Goal: Task Accomplishment & Management: Manage account settings

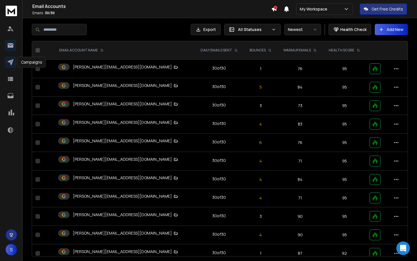
click at [12, 64] on icon at bounding box center [10, 62] width 7 height 7
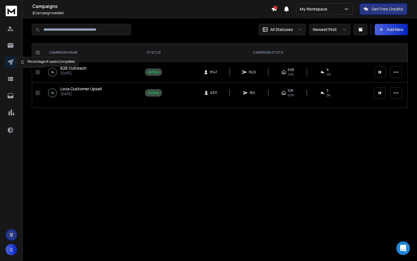
click at [75, 71] on p "2 days ago" at bounding box center [73, 73] width 26 height 5
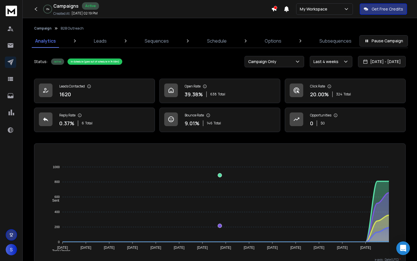
click at [231, 40] on div "Analytics Leads Sequences Schedule Options Subsequences" at bounding box center [193, 41] width 323 height 14
click at [225, 40] on p "Schedule" at bounding box center [217, 40] width 20 height 7
click at [216, 39] on p "Schedule" at bounding box center [217, 40] width 20 height 7
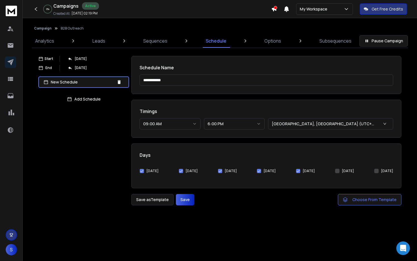
click at [58, 203] on div "**********" at bounding box center [219, 130] width 363 height 149
drag, startPoint x: 33, startPoint y: 27, endPoint x: 84, endPoint y: 28, distance: 51.1
click at [84, 28] on div "Campaign B2B Outreach" at bounding box center [220, 28] width 376 height 9
copy div "Campaign B2B Outreach"
click at [55, 37] on link "Analytics" at bounding box center [45, 41] width 26 height 14
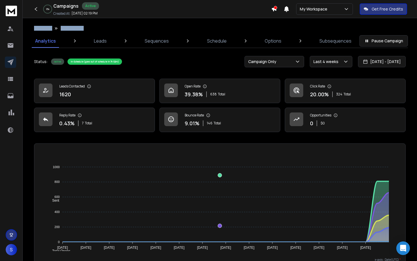
scroll to position [94, 0]
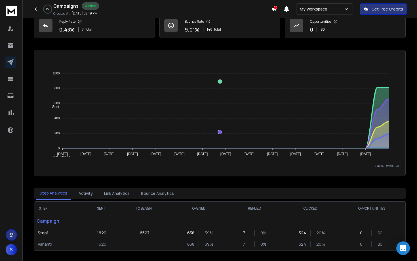
click at [84, 191] on button "Activity" at bounding box center [85, 193] width 21 height 12
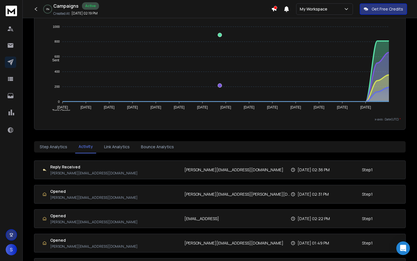
scroll to position [0, 0]
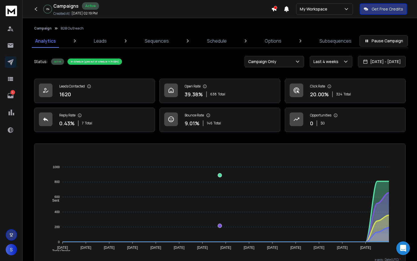
scroll to position [94, 0]
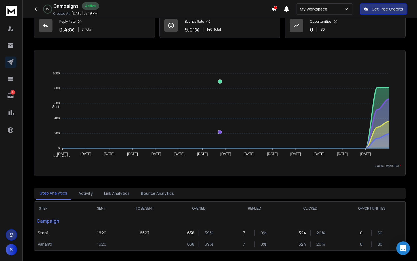
click at [80, 191] on button "Activity" at bounding box center [85, 193] width 21 height 12
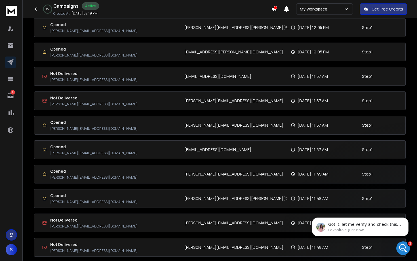
scroll to position [0, 0]
click at [39, 43] on div "Opened [PERSON_NAME][EMAIL_ADDRESS][DOMAIN_NAME] [DOMAIN_NAME][EMAIL_ADDRESS][P…" at bounding box center [220, 52] width 372 height 19
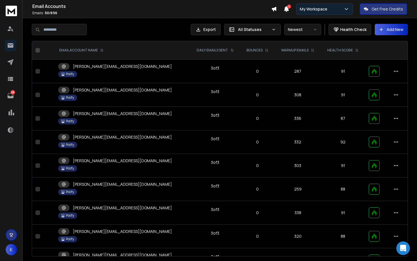
click at [311, 12] on button "My Workspace" at bounding box center [324, 8] width 57 height 11
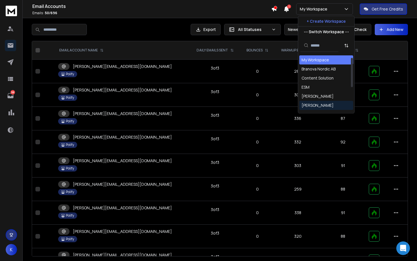
scroll to position [8, 0]
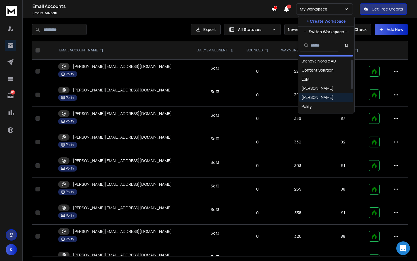
click at [318, 98] on div "Petter Selvehed" at bounding box center [318, 98] width 32 height 6
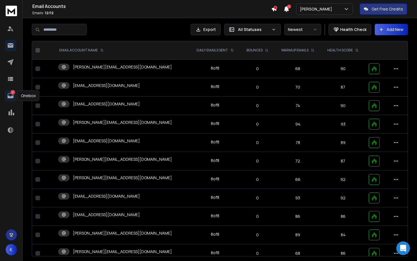
click at [12, 97] on icon at bounding box center [10, 95] width 6 height 5
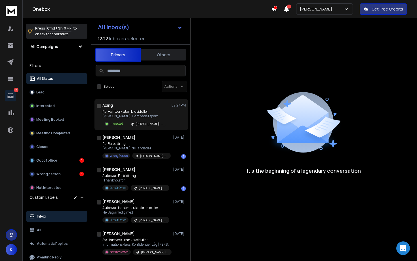
click at [118, 117] on p "Hej Benjamin, Hamnade i spam" at bounding box center [134, 116] width 64 height 5
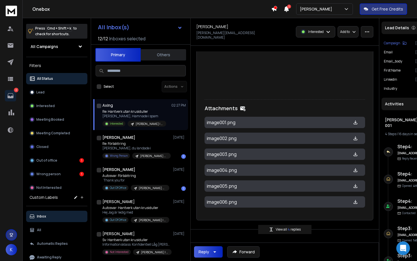
scroll to position [2246, 0]
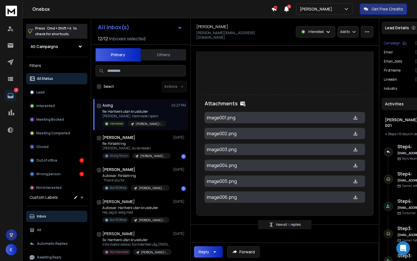
click at [282, 225] on p "View all 4 replies" at bounding box center [288, 224] width 25 height 5
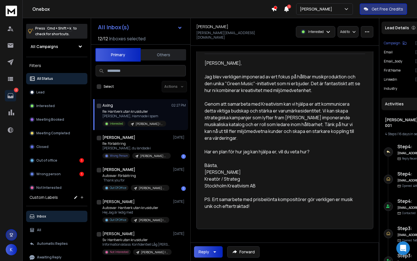
scroll to position [3933, 0]
click at [265, 41] on p "from: <[EMAIL_ADDRESS][DOMAIN_NAME]>" at bounding box center [285, 38] width 161 height 6
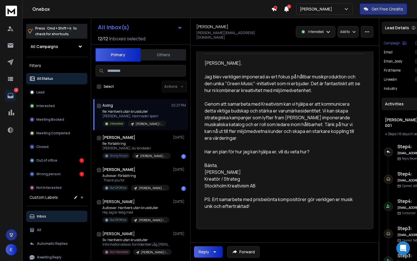
drag, startPoint x: 285, startPoint y: 57, endPoint x: 217, endPoint y: 56, distance: 68.1
click at [217, 41] on p "from: <[EMAIL_ADDRESS][DOMAIN_NAME]>" at bounding box center [285, 38] width 161 height 6
copy p "[EMAIL_ADDRESS][DOMAIN_NAME]"
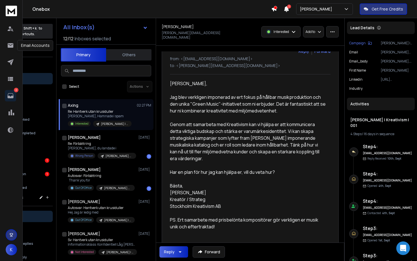
click at [217, 162] on div "Hantverk utan krusiduller 25 August 2025 : 10:42 am Reply Forward from: <benjam…" at bounding box center [250, 141] width 177 height 218
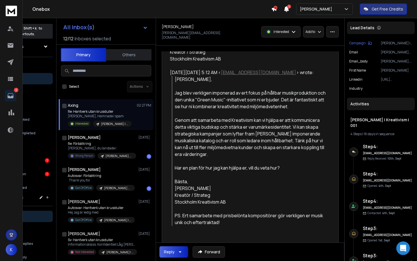
scroll to position [3577, 0]
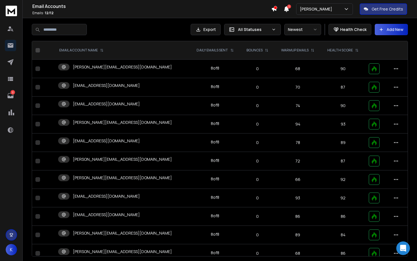
click at [73, 34] on input at bounding box center [59, 29] width 55 height 11
paste input "**********"
type input "**********"
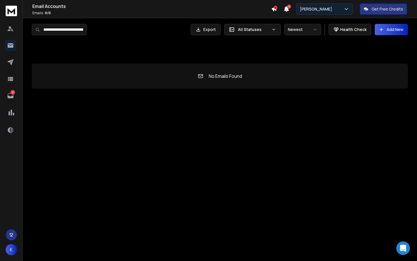
click at [314, 10] on p "[PERSON_NAME]" at bounding box center [317, 9] width 35 height 6
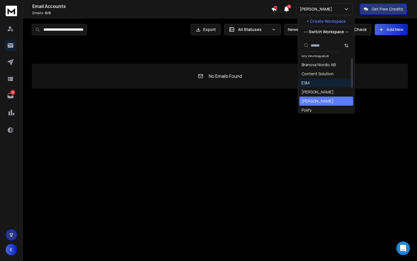
scroll to position [0, 0]
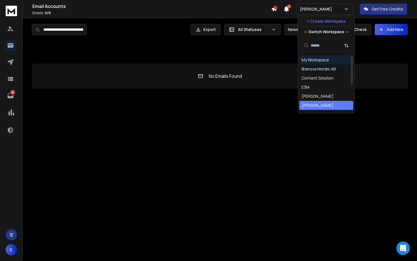
click at [317, 60] on div "My Workspace" at bounding box center [316, 60] width 28 height 6
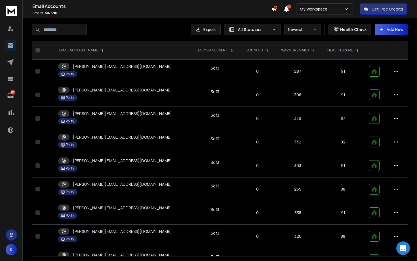
click at [64, 33] on input at bounding box center [59, 29] width 55 height 11
paste input "**********"
type input "**********"
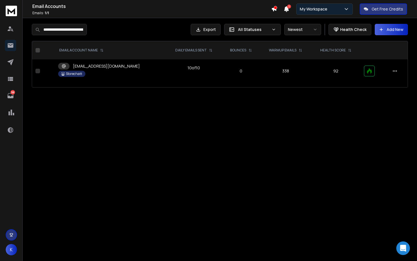
click at [311, 6] on button "My Workspace" at bounding box center [324, 8] width 57 height 11
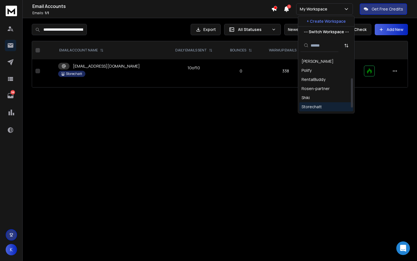
scroll to position [52, 0]
click at [318, 96] on div "Storechatt" at bounding box center [312, 99] width 20 height 6
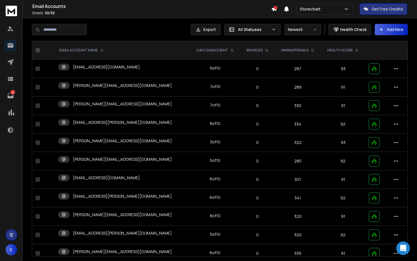
click at [69, 32] on input at bounding box center [59, 29] width 55 height 11
paste input "**********"
type input "**********"
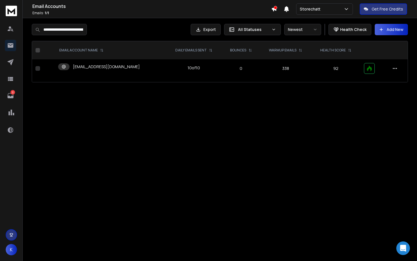
click at [135, 70] on td "[EMAIL_ADDRESS][DOMAIN_NAME]" at bounding box center [110, 68] width 111 height 18
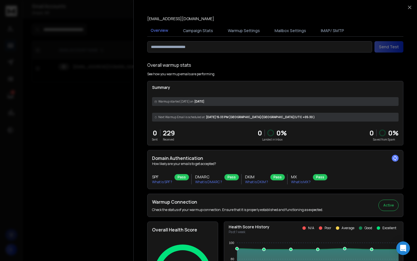
click at [298, 33] on button "Mailbox Settings" at bounding box center [290, 30] width 38 height 12
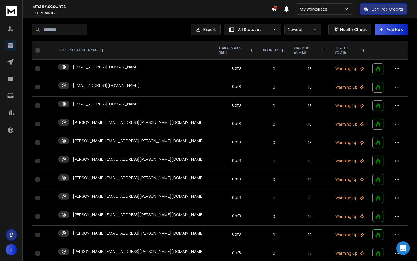
click at [81, 67] on p "[EMAIL_ADDRESS][DOMAIN_NAME]" at bounding box center [106, 67] width 67 height 6
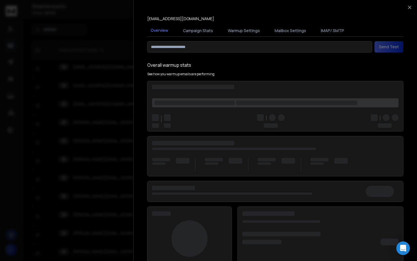
click at [191, 30] on button "Campaign Stats" at bounding box center [198, 30] width 37 height 12
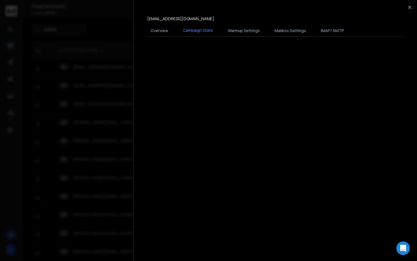
click at [163, 36] on button "Overview" at bounding box center [159, 30] width 24 height 12
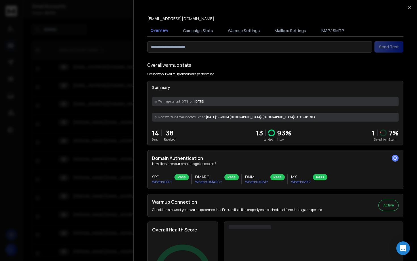
click at [163, 32] on button "Overview" at bounding box center [159, 30] width 24 height 13
click at [168, 44] on input "email" at bounding box center [259, 46] width 225 height 11
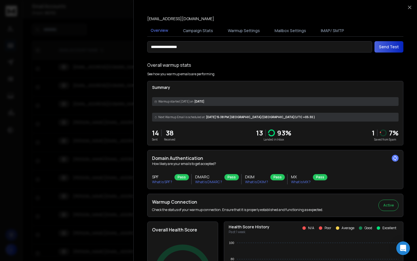
type input "**********"
click at [385, 46] on button "Send Test" at bounding box center [389, 46] width 29 height 11
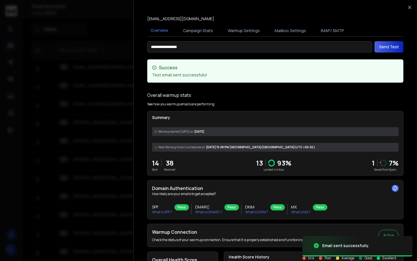
click at [270, 50] on input "**********" at bounding box center [259, 46] width 225 height 11
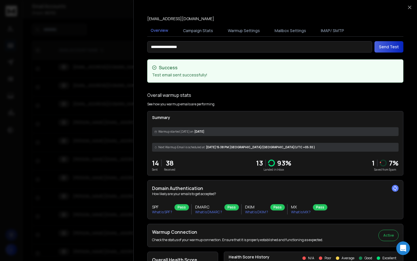
click at [89, 152] on div at bounding box center [208, 130] width 417 height 261
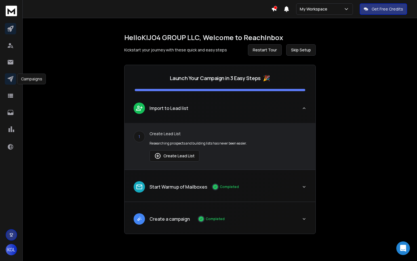
click at [13, 74] on link at bounding box center [10, 78] width 11 height 11
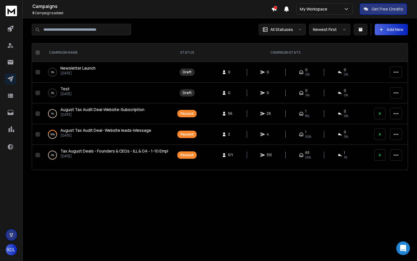
click at [95, 68] on span "Newsletter Launch" at bounding box center [77, 67] width 35 height 5
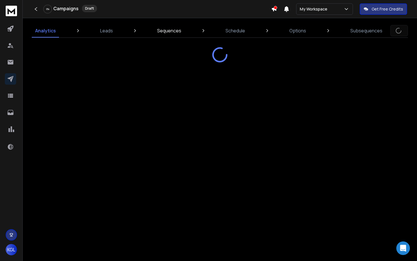
click at [165, 28] on p "Sequences" at bounding box center [169, 30] width 24 height 7
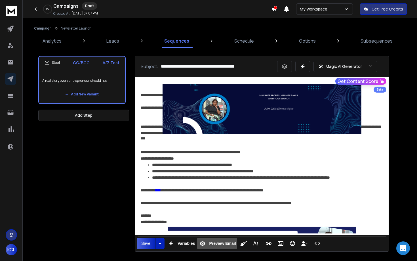
click at [228, 248] on button "Preview Email Preview Email" at bounding box center [217, 243] width 40 height 11
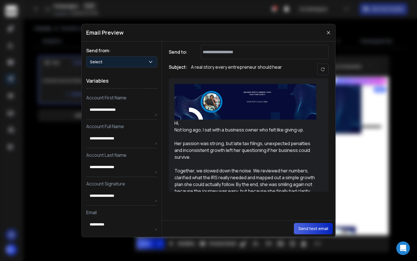
type textarea "**"
type textarea "**********"
type textarea "********"
type textarea "**"
click at [133, 64] on div "info@kijo4group.com" at bounding box center [122, 62] width 64 height 6
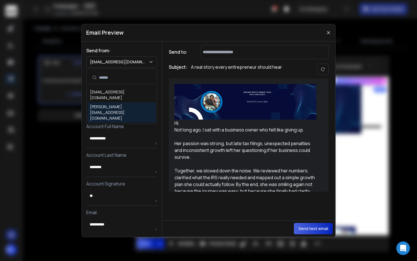
click at [114, 104] on div "caroline@kijo4group.com" at bounding box center [122, 112] width 64 height 17
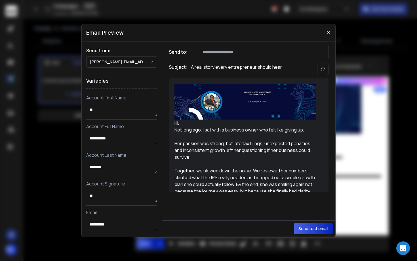
click at [215, 53] on input at bounding box center [265, 52] width 124 height 10
type input "**********"
click at [305, 224] on button "Send test email" at bounding box center [313, 228] width 39 height 11
click at [330, 32] on icon at bounding box center [328, 32] width 5 height 5
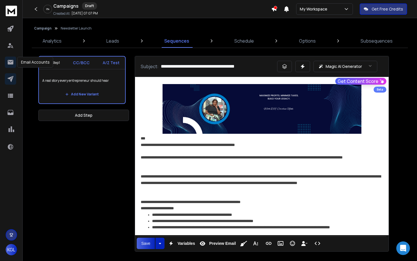
click at [5, 59] on link at bounding box center [10, 61] width 11 height 11
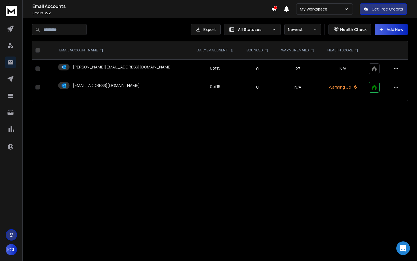
click at [117, 66] on p "caroline@kijo4group.com" at bounding box center [122, 67] width 99 height 6
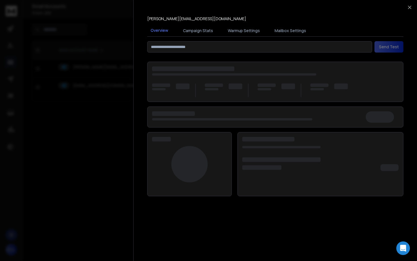
click at [242, 46] on input "email" at bounding box center [259, 46] width 225 height 11
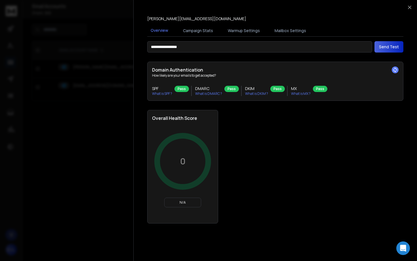
type input "**********"
click at [388, 49] on button "Send Test" at bounding box center [389, 46] width 29 height 11
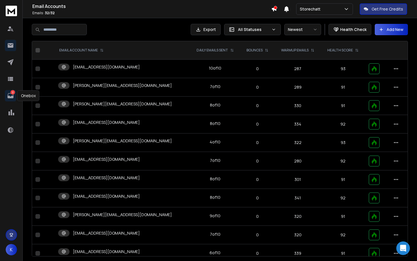
click at [10, 96] on icon at bounding box center [10, 95] width 7 height 7
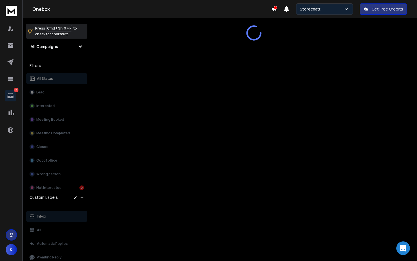
click at [321, 5] on button "Storechatt" at bounding box center [324, 8] width 57 height 11
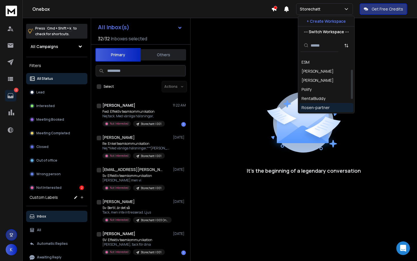
scroll to position [23, 0]
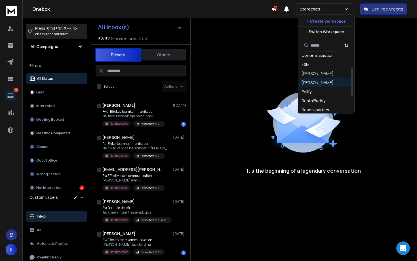
click at [313, 83] on div "[PERSON_NAME]" at bounding box center [318, 83] width 32 height 6
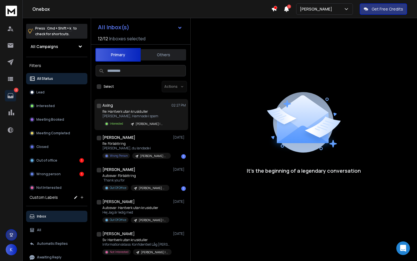
click at [140, 118] on div "Re: Hantverk utan krusiduller [PERSON_NAME], Hamnade i spam Interested [PERSON_…" at bounding box center [134, 117] width 64 height 17
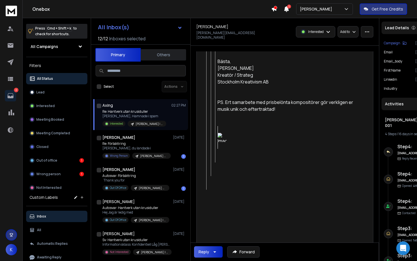
scroll to position [2246, 0]
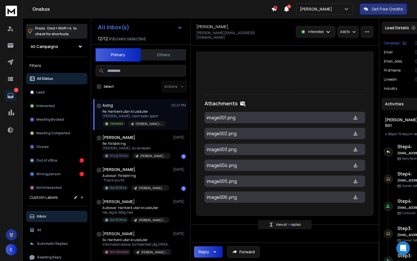
click at [276, 223] on div "View all 4 replies" at bounding box center [285, 224] width 54 height 9
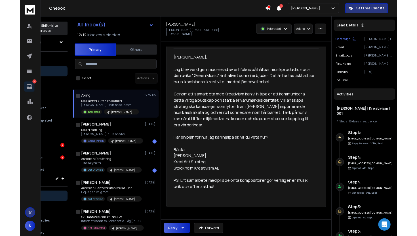
scroll to position [0, 38]
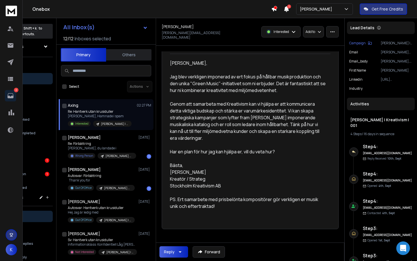
drag, startPoint x: 179, startPoint y: 73, endPoint x: 246, endPoint y: 71, distance: 66.7
click at [246, 41] on p "from: <[EMAIL_ADDRESS][DOMAIN_NAME]>" at bounding box center [250, 38] width 161 height 6
copy p "[EMAIL_ADDRESS][DOMAIN_NAME]"
click at [365, 44] on p "Campaign" at bounding box center [357, 43] width 16 height 5
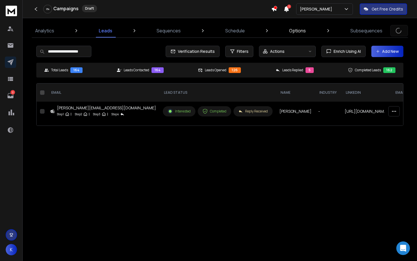
click at [290, 32] on p "Options" at bounding box center [297, 30] width 17 height 7
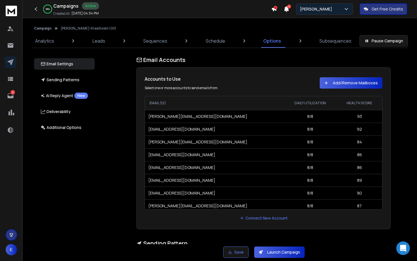
click at [328, 8] on p "[PERSON_NAME]" at bounding box center [317, 9] width 35 height 6
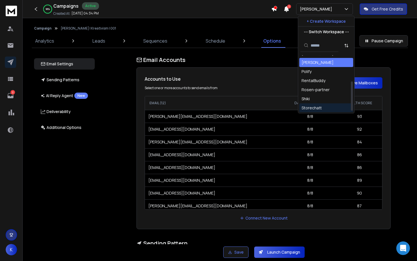
scroll to position [52, 0]
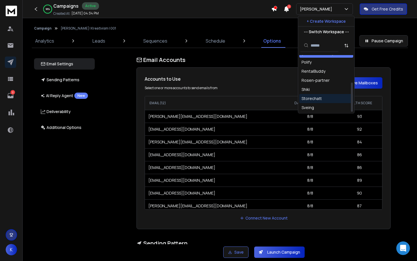
click at [316, 100] on div "Storechatt" at bounding box center [312, 99] width 20 height 6
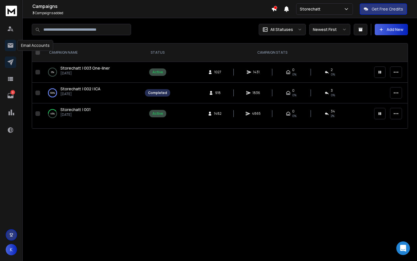
click at [14, 44] on link at bounding box center [10, 45] width 11 height 11
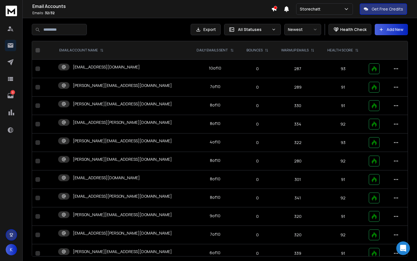
click at [75, 32] on input at bounding box center [59, 29] width 55 height 11
paste input "**********"
type input "**********"
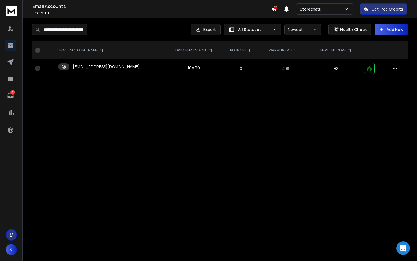
click at [134, 72] on td "[EMAIL_ADDRESS][DOMAIN_NAME]" at bounding box center [110, 68] width 111 height 18
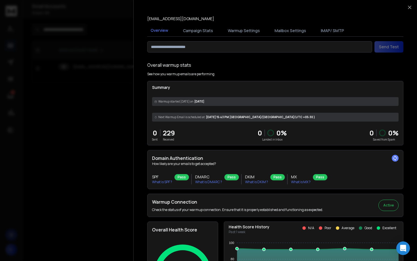
click at [278, 26] on button "Mailbox Settings" at bounding box center [290, 30] width 38 height 12
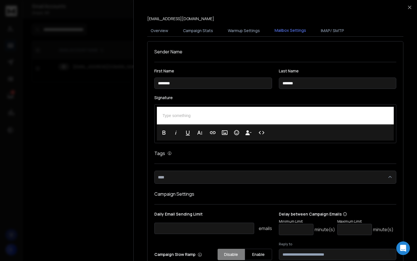
click at [9, 126] on div at bounding box center [208, 130] width 417 height 261
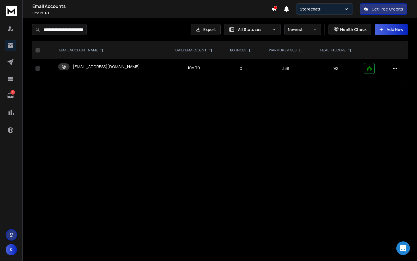
click at [314, 10] on p "Storechatt" at bounding box center [311, 9] width 23 height 6
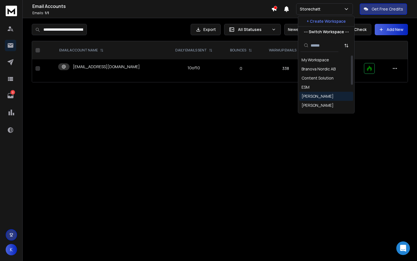
click at [309, 102] on div "[PERSON_NAME]" at bounding box center [326, 105] width 54 height 9
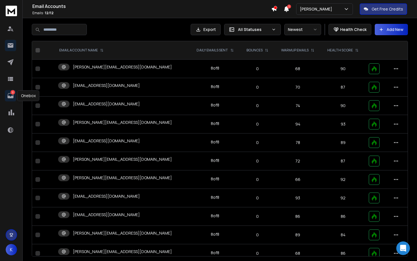
click at [11, 96] on icon at bounding box center [10, 95] width 7 height 7
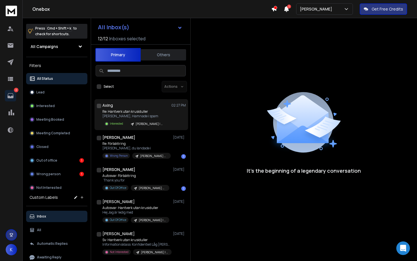
click at [117, 106] on div "Axing 02:27 PM" at bounding box center [143, 105] width 83 height 6
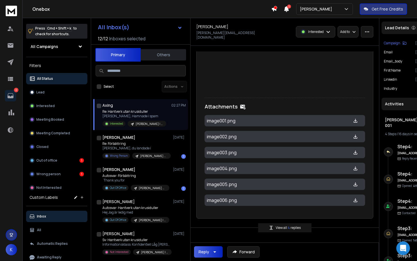
scroll to position [2246, 0]
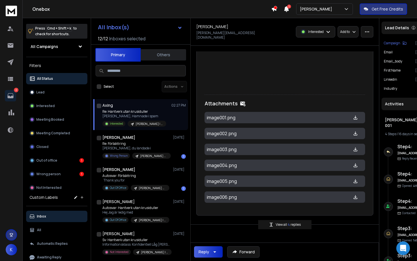
click at [289, 226] on span "4" at bounding box center [289, 224] width 3 height 5
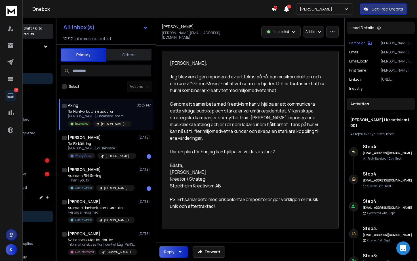
scroll to position [3930, 0]
click at [8, 49] on link at bounding box center [10, 45] width 11 height 11
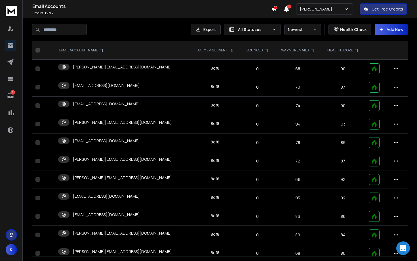
click at [128, 67] on p "[PERSON_NAME][EMAIL_ADDRESS][DOMAIN_NAME]" at bounding box center [122, 67] width 99 height 6
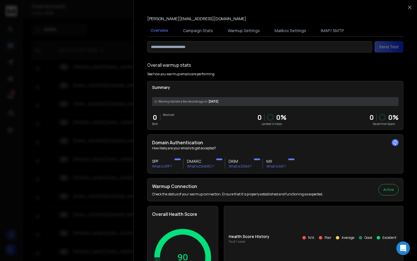
click at [280, 34] on button "Mailbox Settings" at bounding box center [290, 30] width 38 height 12
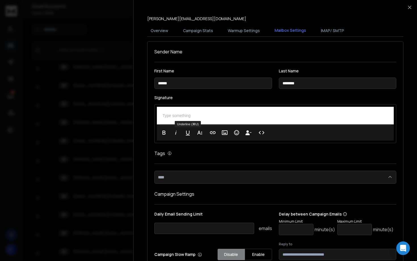
scroll to position [7, 0]
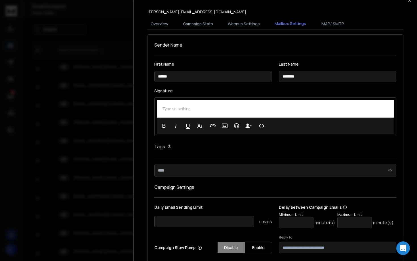
click at [87, 132] on div at bounding box center [208, 130] width 417 height 261
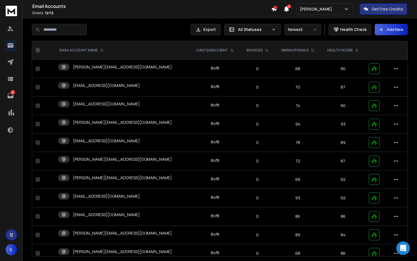
click at [73, 34] on input at bounding box center [59, 29] width 55 height 11
paste input "**********"
type input "**********"
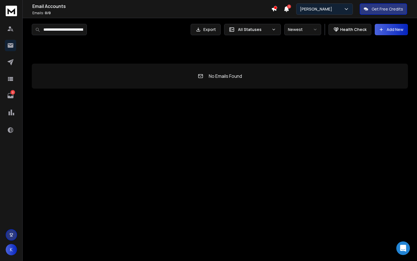
click at [311, 11] on p "Petter Selvehed" at bounding box center [317, 9] width 35 height 6
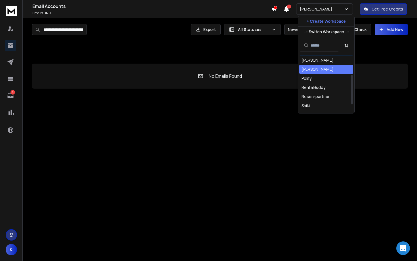
scroll to position [38, 0]
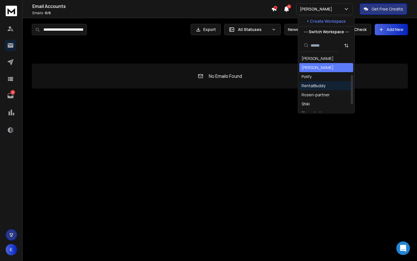
click at [83, 26] on input "**********" at bounding box center [59, 29] width 55 height 11
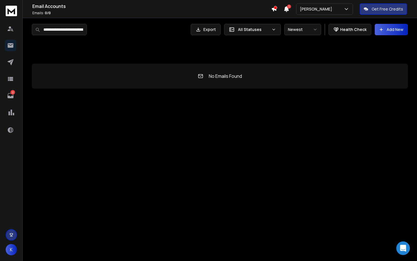
click at [83, 32] on input "**********" at bounding box center [59, 29] width 55 height 11
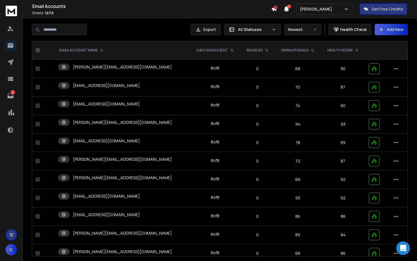
click at [145, 38] on div "Export All Statuses Newest Health Check Add New EMAIL ACCOUNT NAME DAILY EMAILS…" at bounding box center [220, 140] width 376 height 232
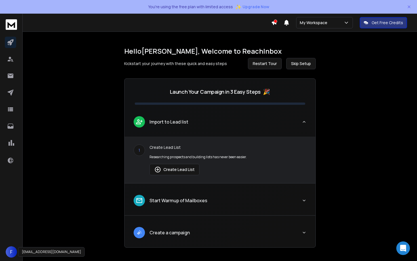
click at [14, 250] on span "F" at bounding box center [11, 251] width 11 height 11
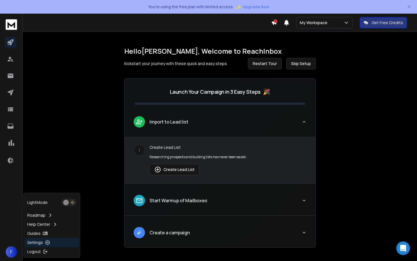
click at [44, 243] on div "Settings" at bounding box center [52, 242] width 54 height 9
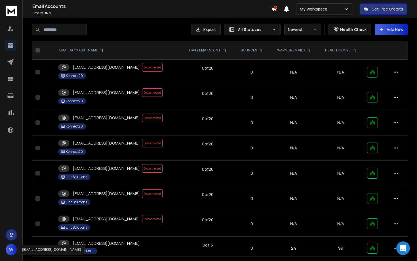
click at [8, 251] on span "W" at bounding box center [11, 249] width 11 height 11
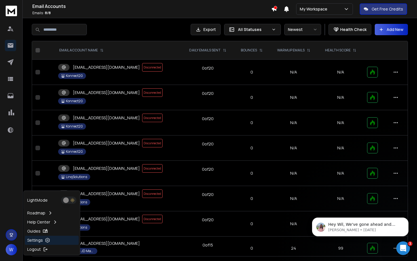
click at [47, 240] on icon at bounding box center [47, 240] width 5 height 5
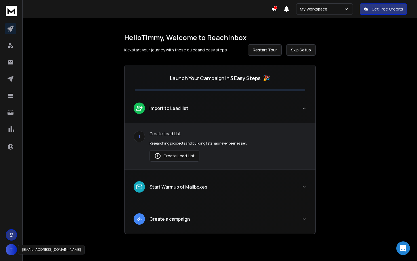
click at [18, 250] on div "T" at bounding box center [11, 130] width 23 height 261
click at [16, 250] on span "T" at bounding box center [11, 249] width 11 height 11
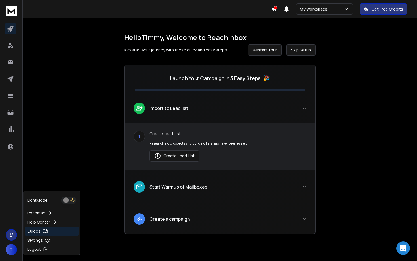
click at [47, 235] on link "Guides" at bounding box center [52, 230] width 54 height 9
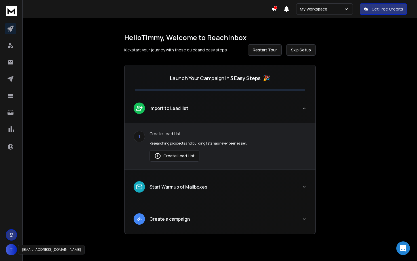
click at [12, 250] on span "T" at bounding box center [11, 249] width 11 height 11
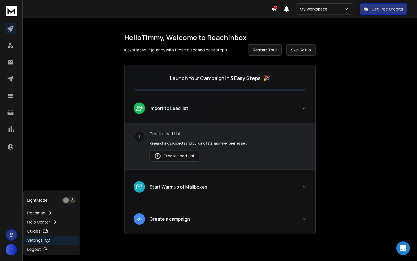
click at [41, 243] on div "Settings" at bounding box center [52, 240] width 54 height 9
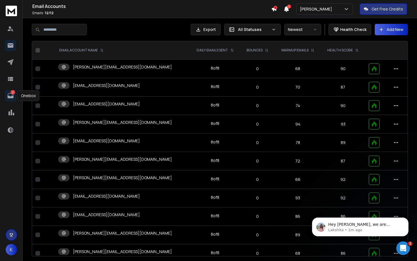
click at [8, 98] on icon at bounding box center [10, 95] width 7 height 7
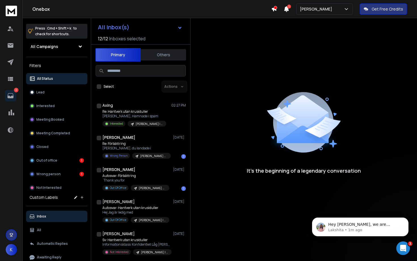
click at [144, 101] on div "Axing 02:27 PM Re: Hantverk utan krusiduller Hej Benjamin, Hamnade i spam Inter…" at bounding box center [142, 114] width 94 height 31
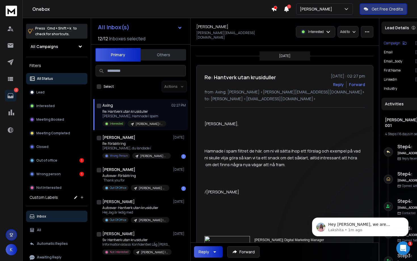
drag, startPoint x: 315, startPoint y: 95, endPoint x: 246, endPoint y: 95, distance: 68.4
click at [246, 96] on p "to: Benjamin Rutmark <benjaminrutmark@gostorechatt.com>" at bounding box center [285, 99] width 161 height 6
copy p "benjaminrutmark@gostorechatt.com"
click at [307, 52] on div "Today" at bounding box center [285, 55] width 51 height 9
click at [270, 45] on div "Axing, Emil Axing, Emil emil.axing@umusic.com Interested Add to Interested Add …" at bounding box center [285, 148] width 188 height 261
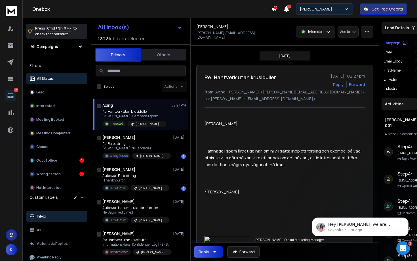
click at [342, 12] on button "[PERSON_NAME]" at bounding box center [324, 8] width 57 height 11
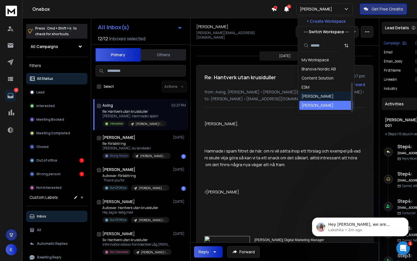
scroll to position [52, 0]
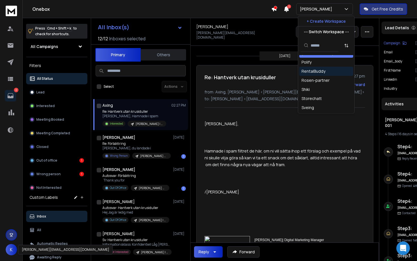
click at [9, 247] on span "K" at bounding box center [11, 249] width 11 height 11
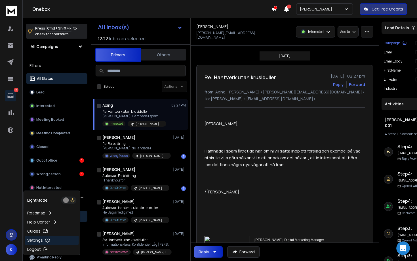
click at [47, 238] on icon at bounding box center [47, 240] width 5 height 5
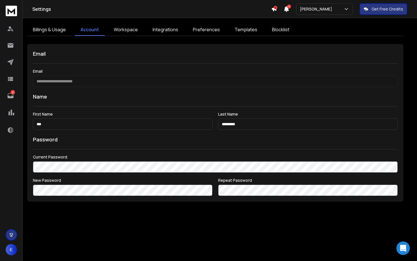
click at [58, 31] on link "Billings & Usage" at bounding box center [49, 30] width 44 height 12
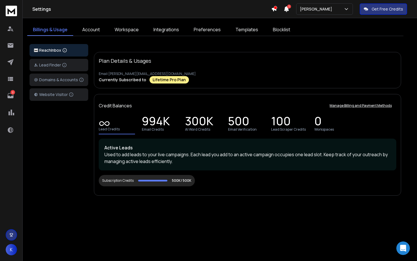
click at [46, 67] on button "Lead Finder" at bounding box center [59, 65] width 59 height 12
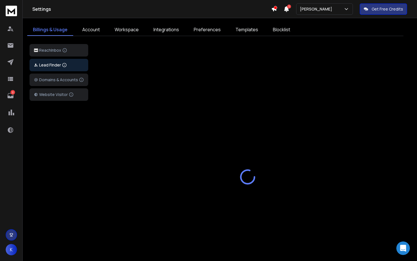
click at [50, 53] on button "ReachInbox" at bounding box center [59, 50] width 59 height 12
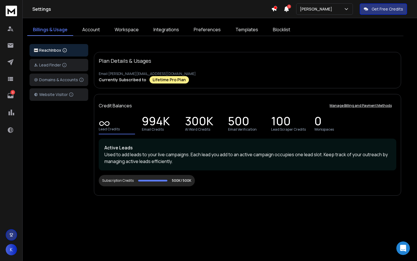
click at [197, 119] on p "300K" at bounding box center [199, 122] width 28 height 8
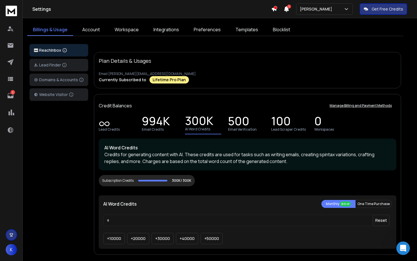
scroll to position [3, 0]
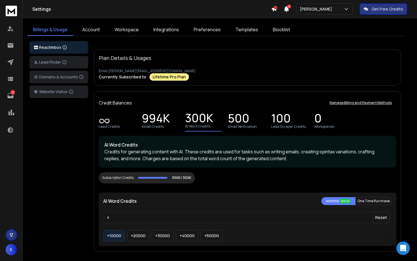
click at [118, 232] on button "+10000" at bounding box center [114, 235] width 22 height 11
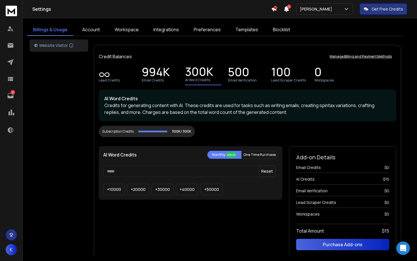
scroll to position [60, 0]
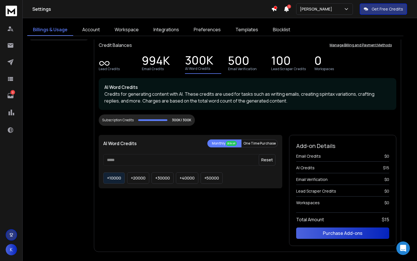
click at [110, 177] on button "+10000" at bounding box center [114, 177] width 22 height 11
click at [117, 177] on button "+10000" at bounding box center [114, 177] width 22 height 11
click at [269, 160] on button "Reset" at bounding box center [267, 159] width 17 height 11
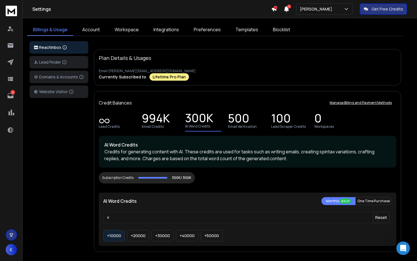
click at [110, 233] on button "+10000" at bounding box center [114, 235] width 22 height 11
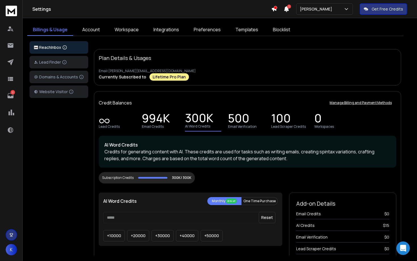
scroll to position [60, 0]
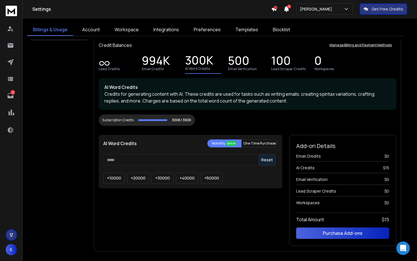
click at [263, 156] on button "Reset" at bounding box center [267, 159] width 17 height 11
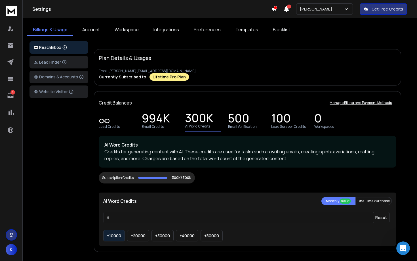
click at [112, 234] on button "+10000" at bounding box center [114, 235] width 22 height 11
type input "*****"
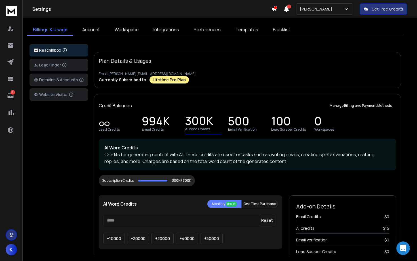
scroll to position [60, 0]
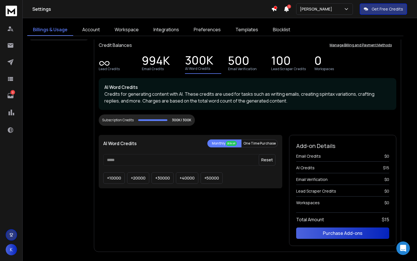
click at [334, 230] on button "Purchase Add-ons" at bounding box center [342, 232] width 93 height 11
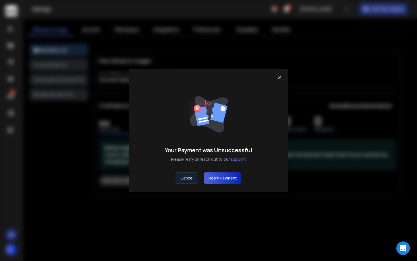
click at [191, 178] on button "Cancel" at bounding box center [187, 177] width 23 height 11
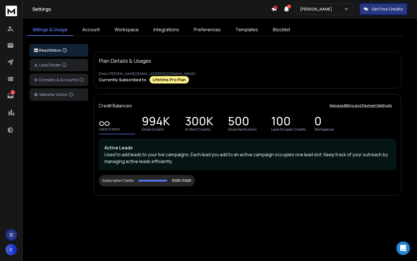
click at [238, 122] on p "500" at bounding box center [238, 122] width 21 height 8
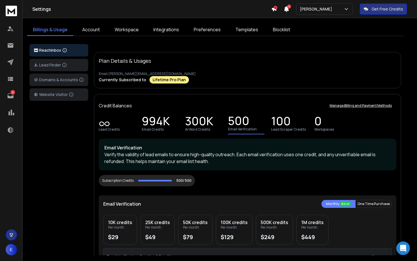
click at [194, 122] on p "300K" at bounding box center [199, 122] width 28 height 8
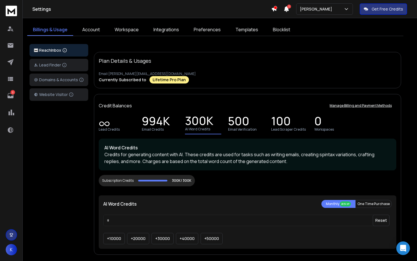
scroll to position [3, 0]
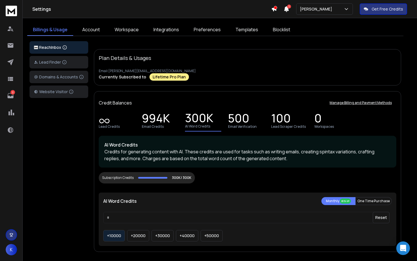
click at [115, 235] on button "+10000" at bounding box center [114, 235] width 22 height 11
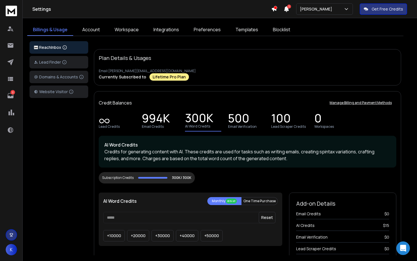
scroll to position [60, 0]
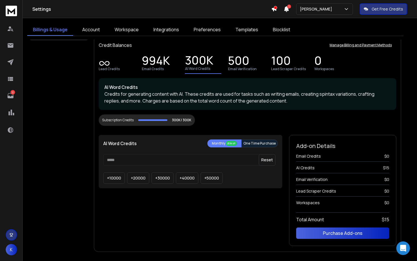
click at [254, 141] on button "One Time Purchase" at bounding box center [260, 143] width 36 height 8
click at [111, 175] on button "+10000" at bounding box center [114, 177] width 22 height 11
click at [268, 159] on button "Reset" at bounding box center [267, 159] width 17 height 11
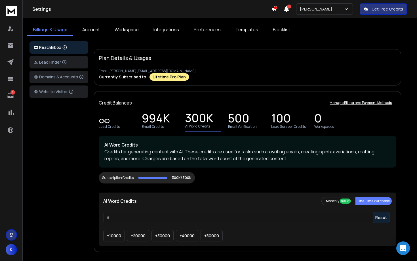
scroll to position [3, 0]
click at [113, 234] on button "+10000" at bounding box center [114, 235] width 22 height 11
type input "*****"
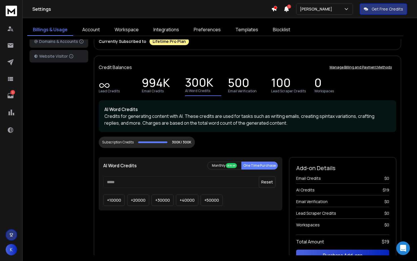
scroll to position [60, 0]
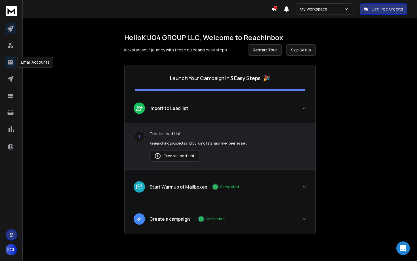
click at [10, 66] on link at bounding box center [10, 61] width 11 height 11
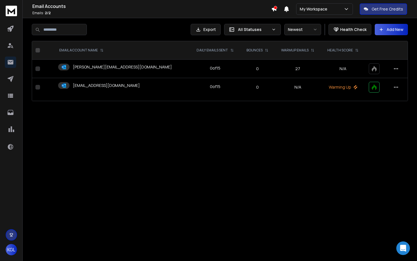
click at [104, 69] on p "caroline@kijo4group.com" at bounding box center [122, 67] width 99 height 6
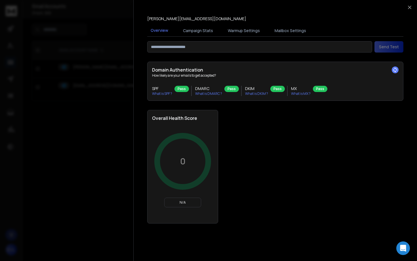
click at [183, 20] on p "caroline@kijo4group.com" at bounding box center [196, 19] width 99 height 6
copy p "caroline@kijo4group.com"
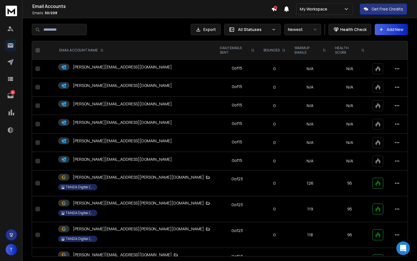
click at [331, 45] on th "HEALTH SCORE" at bounding box center [350, 50] width 39 height 18
click at [326, 13] on button "My Workspace" at bounding box center [324, 8] width 57 height 11
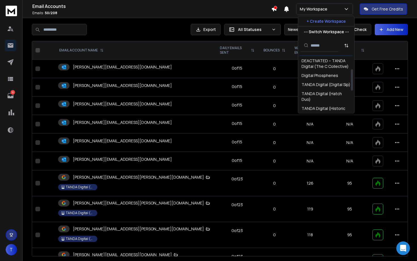
scroll to position [37, 0]
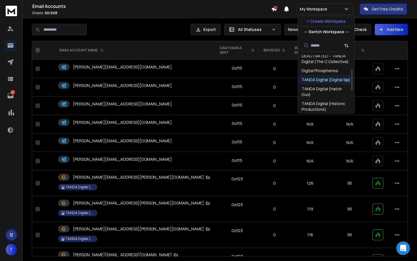
click at [340, 78] on div "TANDA Digital (Digital Sip)" at bounding box center [326, 80] width 49 height 6
